Goal: Navigation & Orientation: Find specific page/section

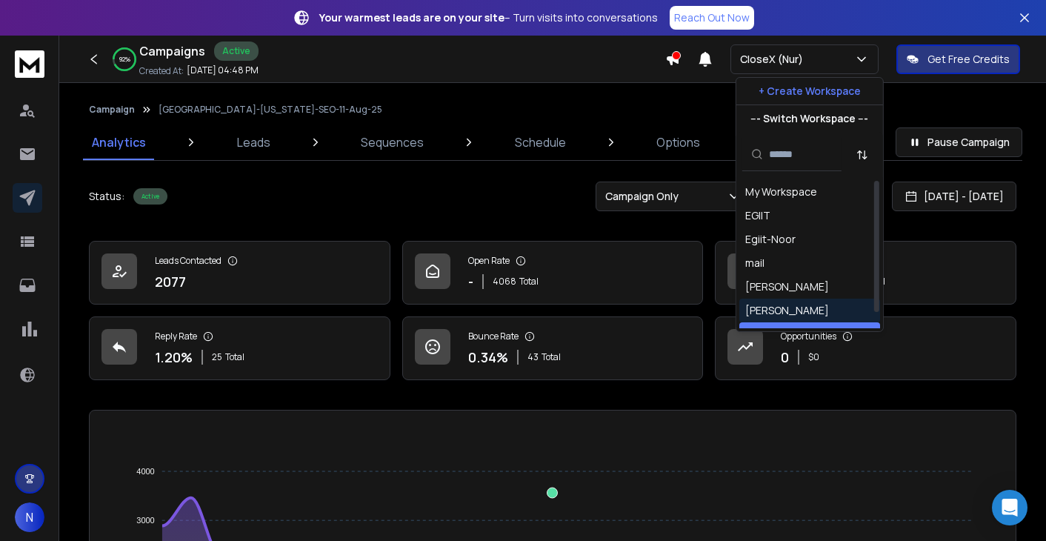
click at [804, 306] on div "[PERSON_NAME]" at bounding box center [787, 310] width 84 height 15
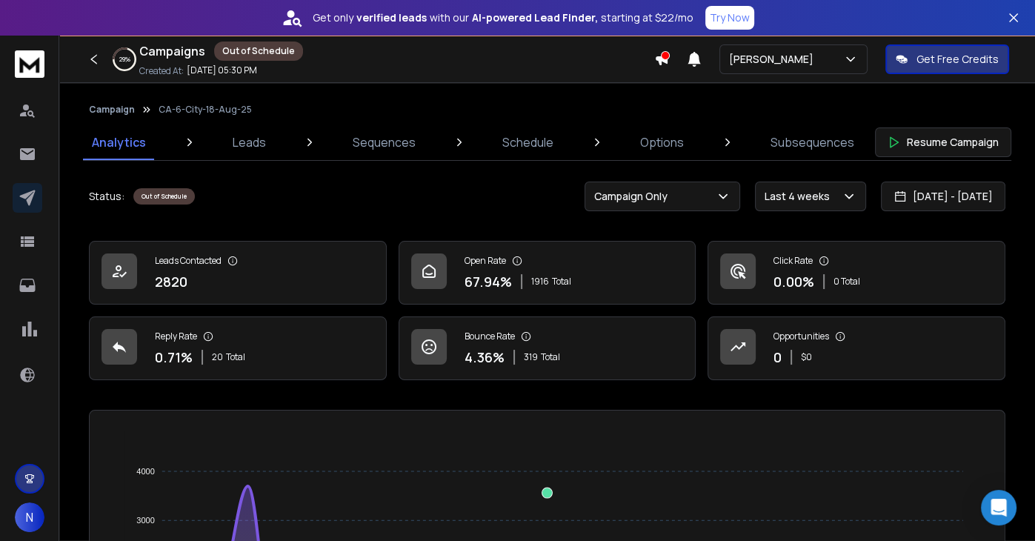
click at [126, 345] on icon at bounding box center [119, 347] width 18 height 18
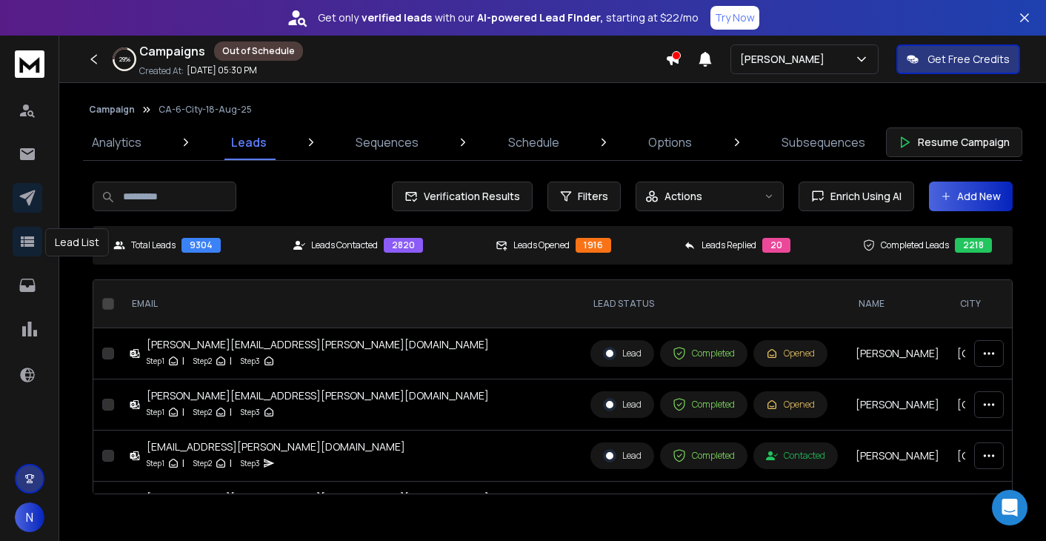
click at [21, 238] on icon at bounding box center [27, 241] width 13 height 10
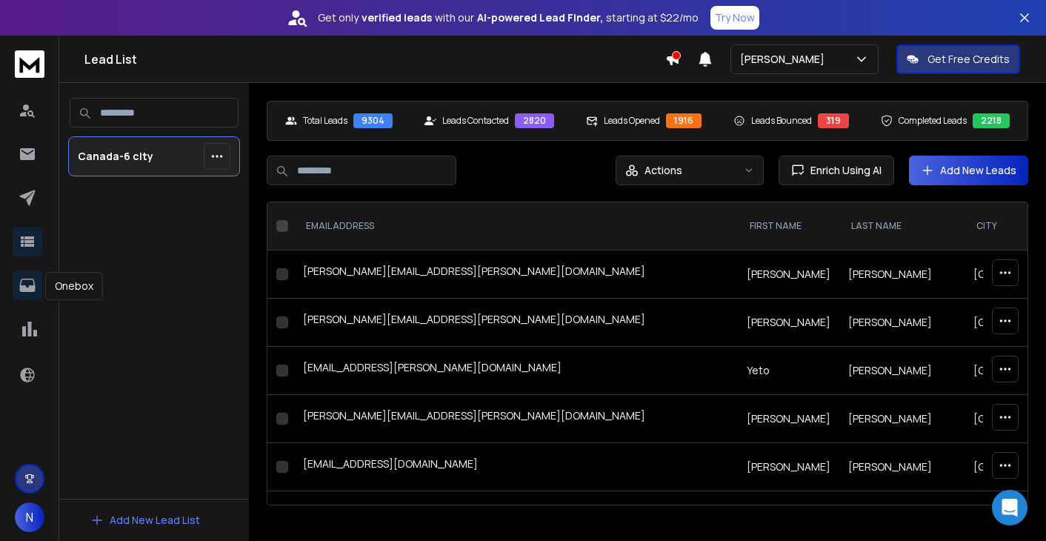
click at [23, 280] on icon at bounding box center [28, 285] width 18 height 18
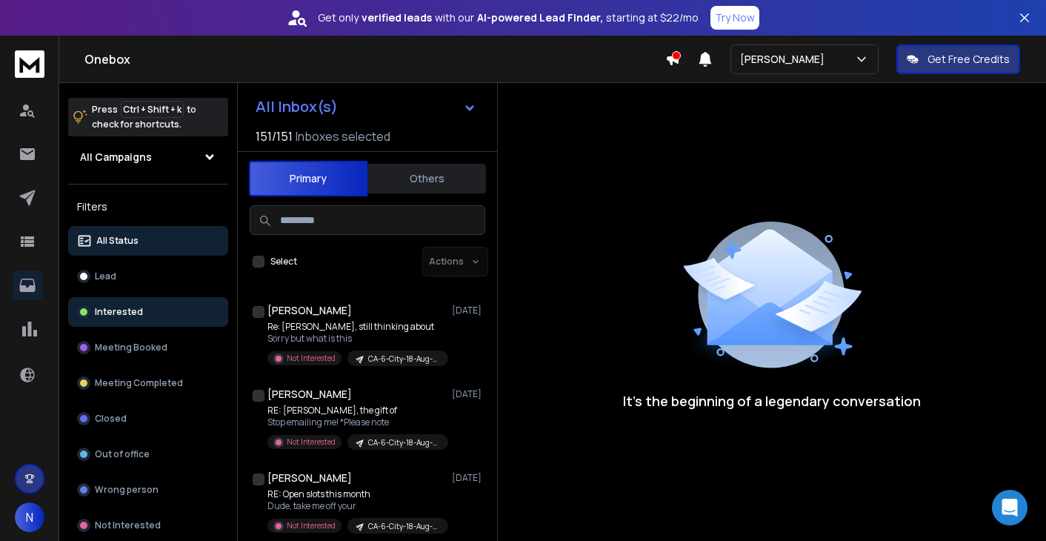
click at [122, 310] on p "Interested" at bounding box center [119, 312] width 48 height 12
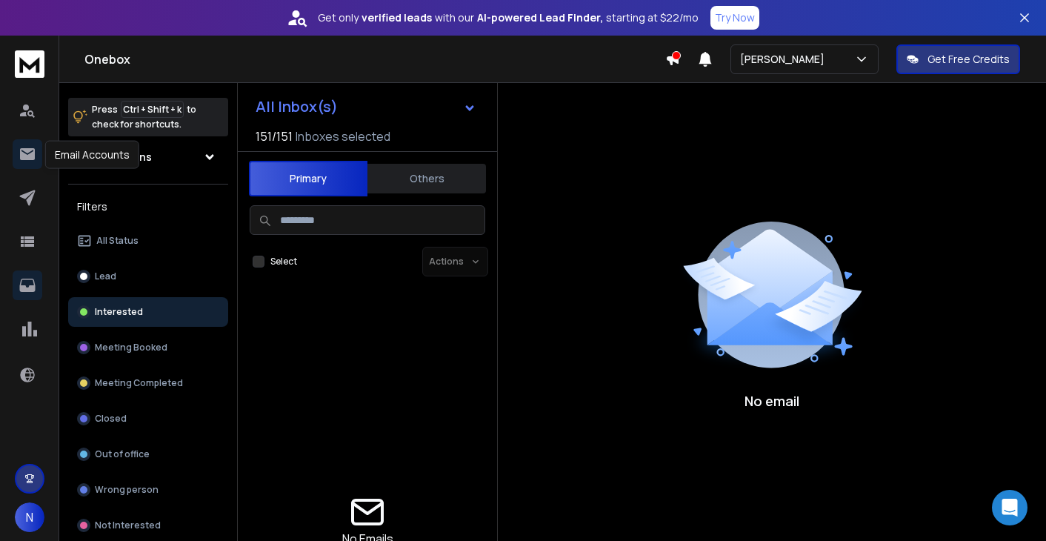
click at [31, 150] on icon at bounding box center [27, 154] width 15 height 12
